Goal: Communication & Community: Answer question/provide support

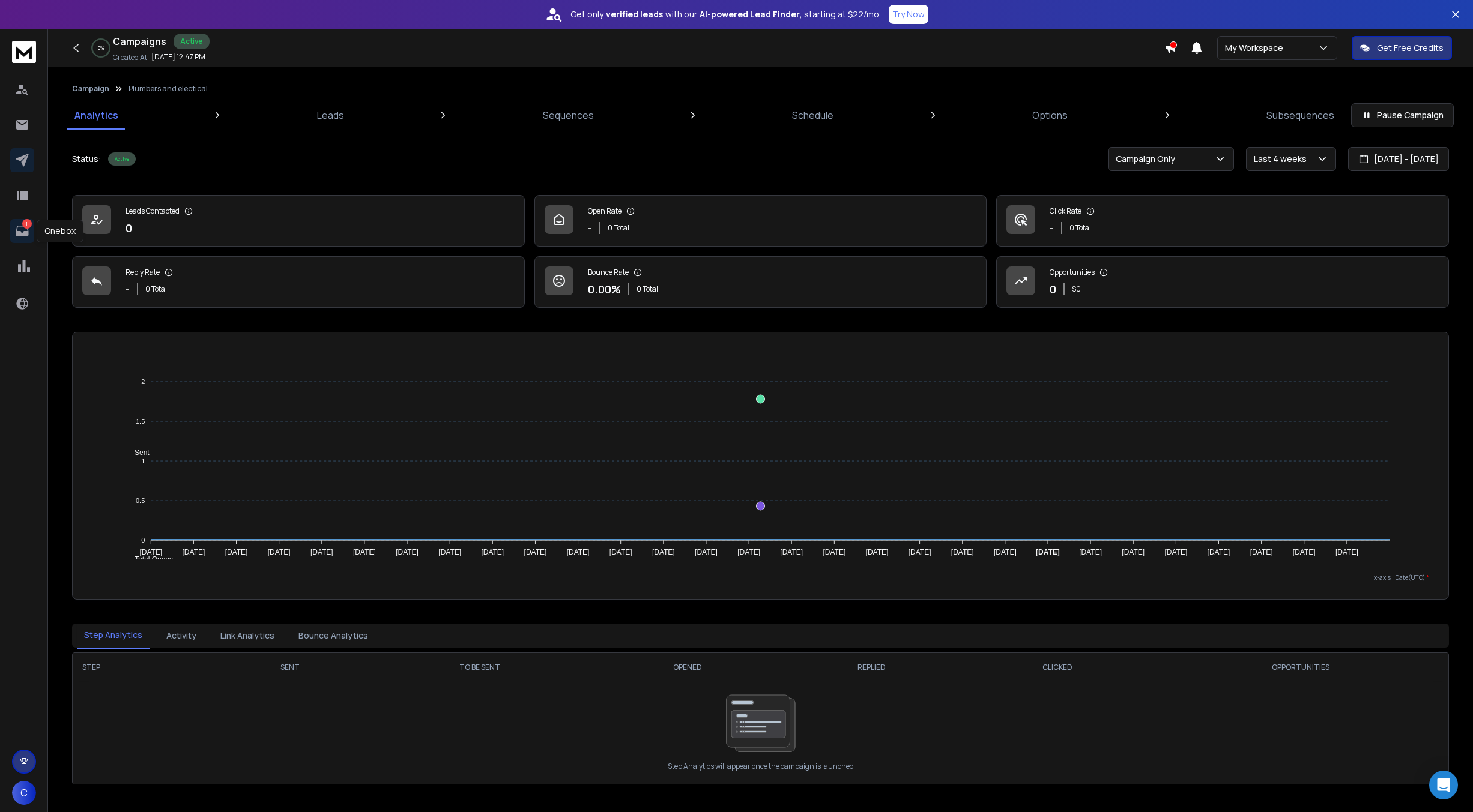
click at [25, 231] on icon at bounding box center [21, 231] width 13 height 11
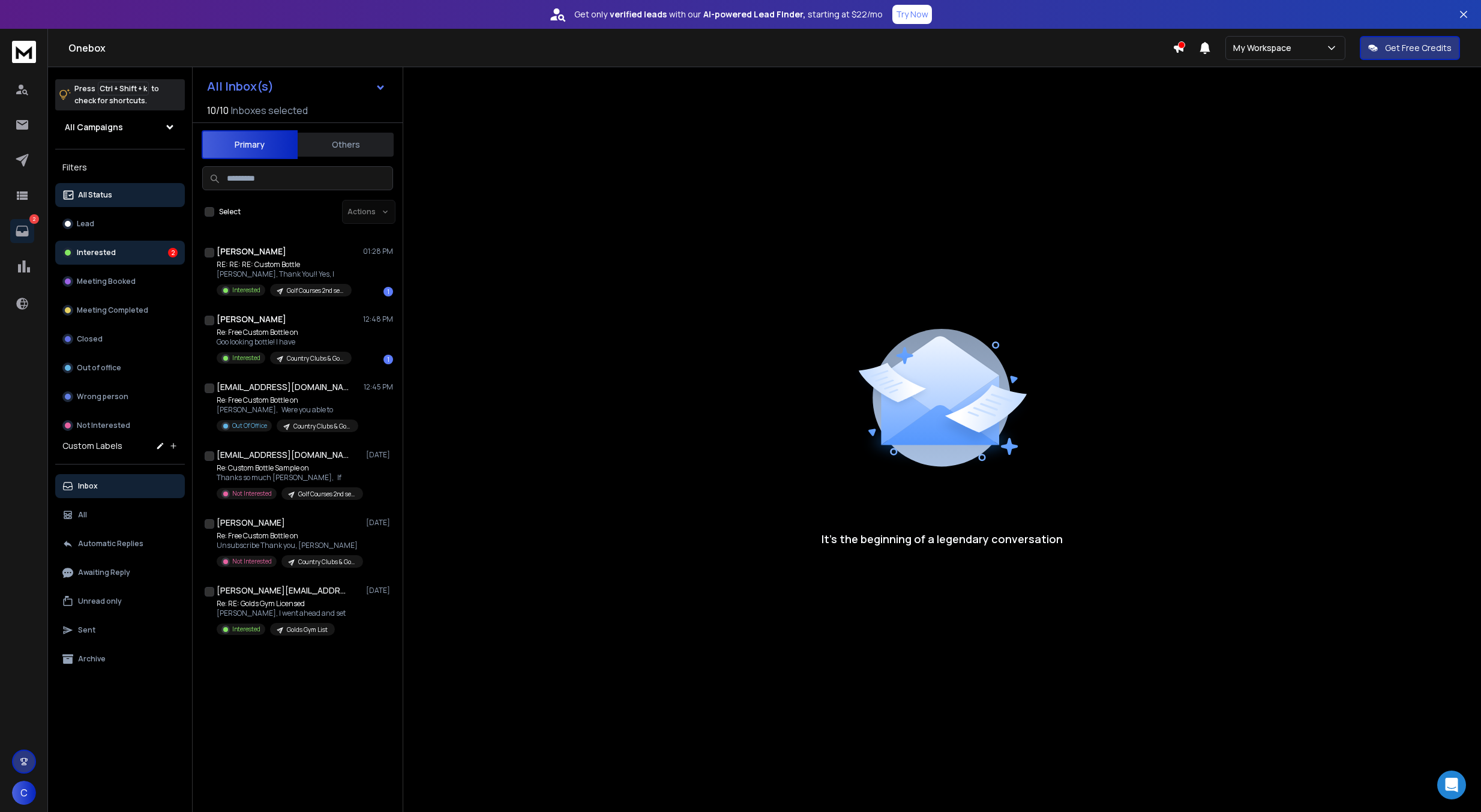
click at [101, 253] on p "Interested" at bounding box center [96, 253] width 39 height 10
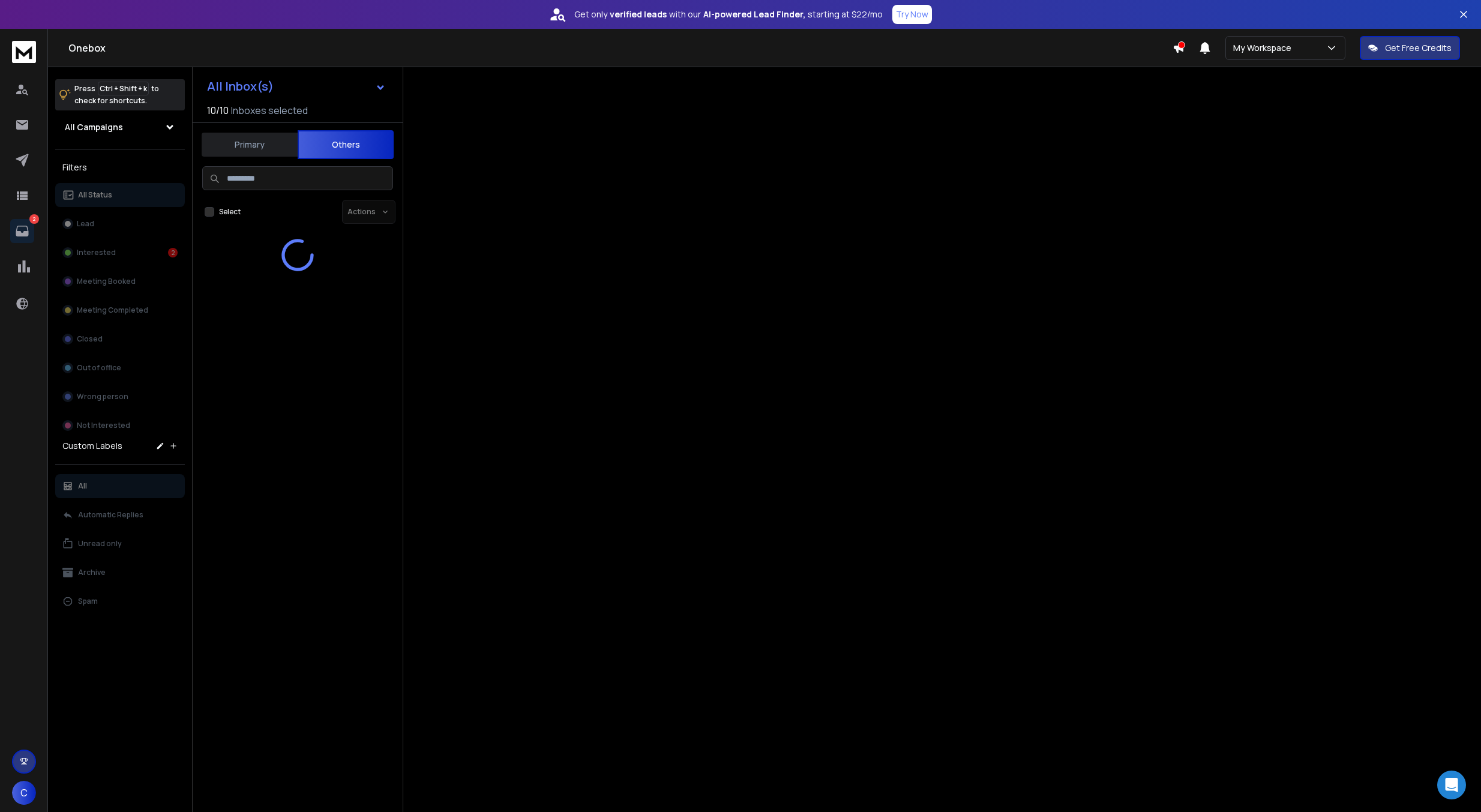
click at [381, 137] on button "Others" at bounding box center [346, 144] width 96 height 29
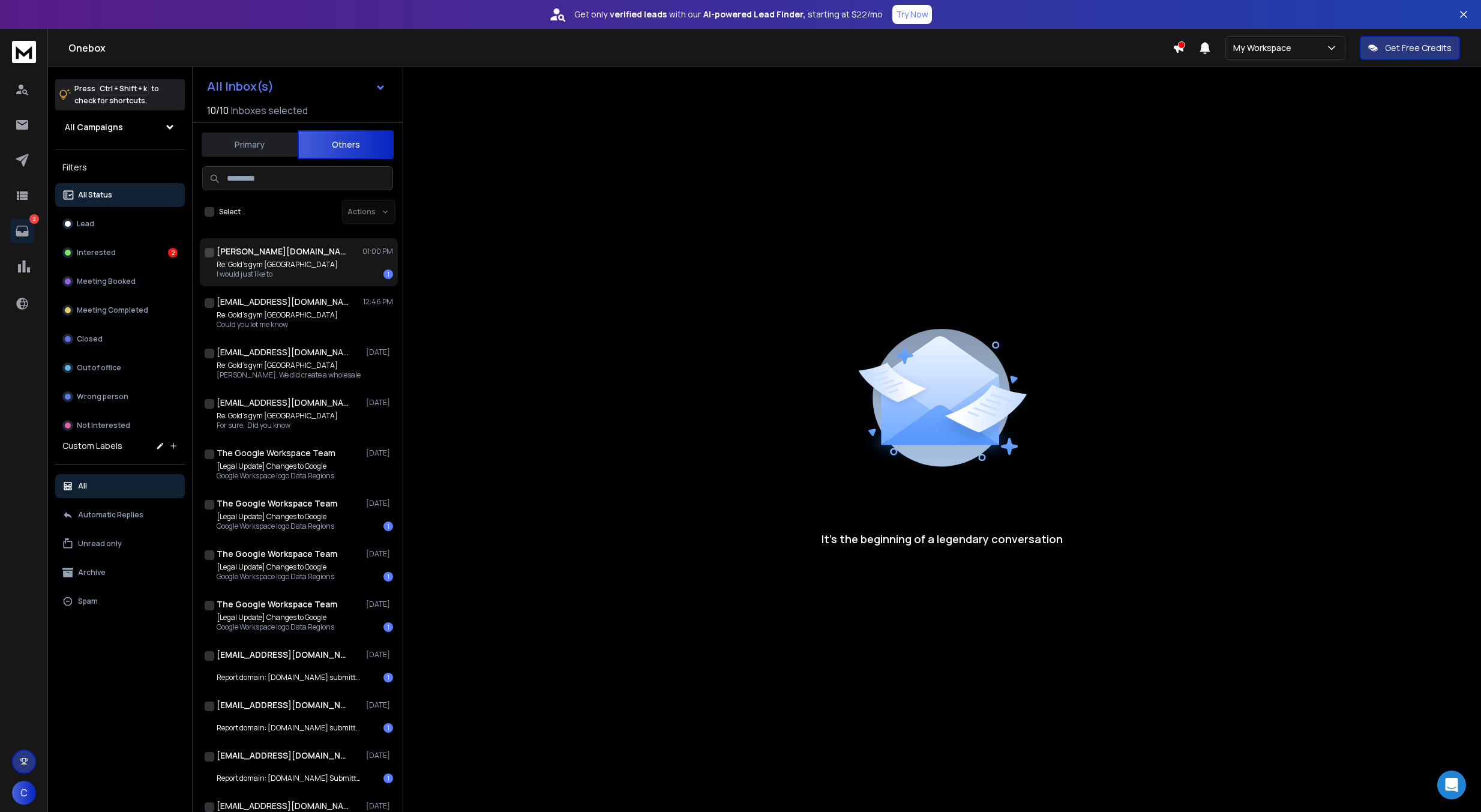
click at [284, 265] on p "Re: Gold’s gym [GEOGRAPHIC_DATA]" at bounding box center [277, 265] width 122 height 10
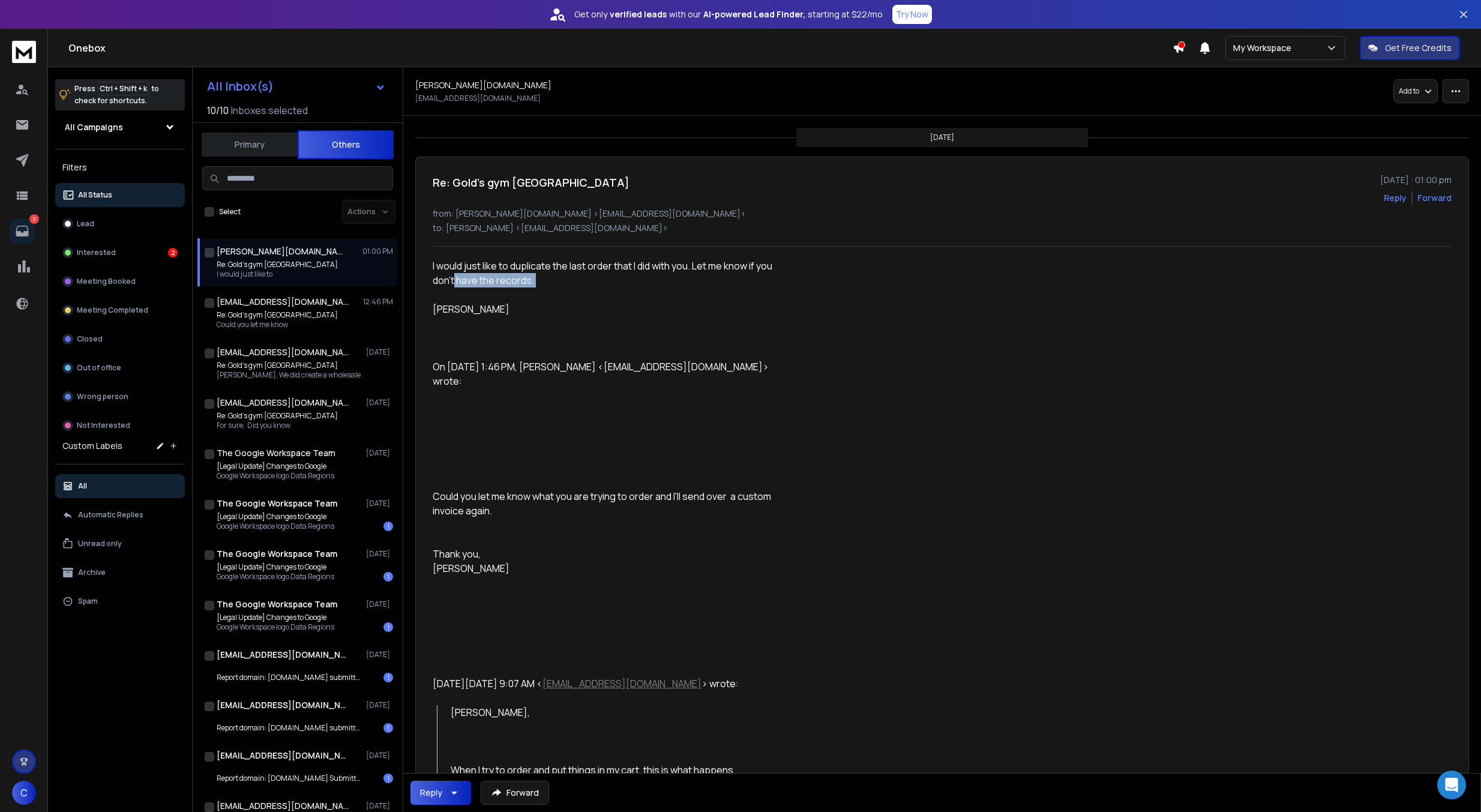
drag, startPoint x: 454, startPoint y: 273, endPoint x: 536, endPoint y: 287, distance: 83.2
drag, startPoint x: 640, startPoint y: 217, endPoint x: 550, endPoint y: 212, distance: 90.1
click at [550, 212] on p "from: [PERSON_NAME][DOMAIN_NAME] <[EMAIL_ADDRESS][DOMAIN_NAME]>" at bounding box center [942, 214] width 1019 height 12
copy p "[EMAIL_ADDRESS][DOMAIN_NAME]"
